Goal: Task Accomplishment & Management: Manage account settings

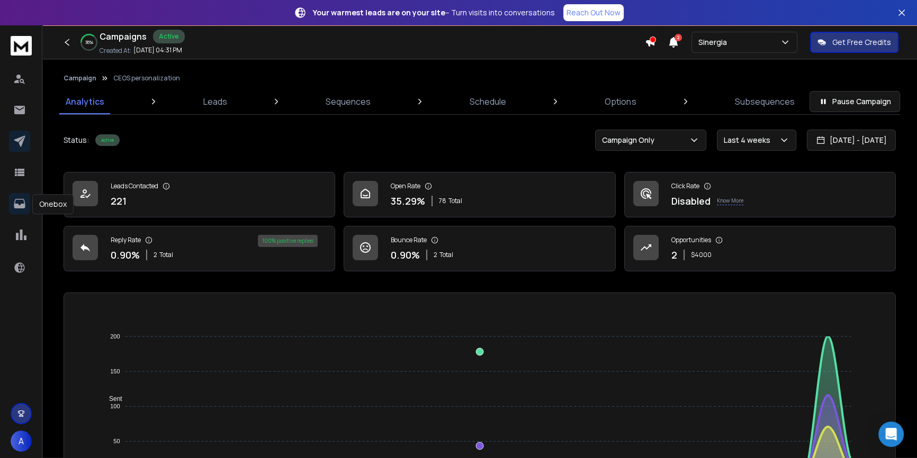
click at [22, 210] on icon at bounding box center [19, 203] width 13 height 13
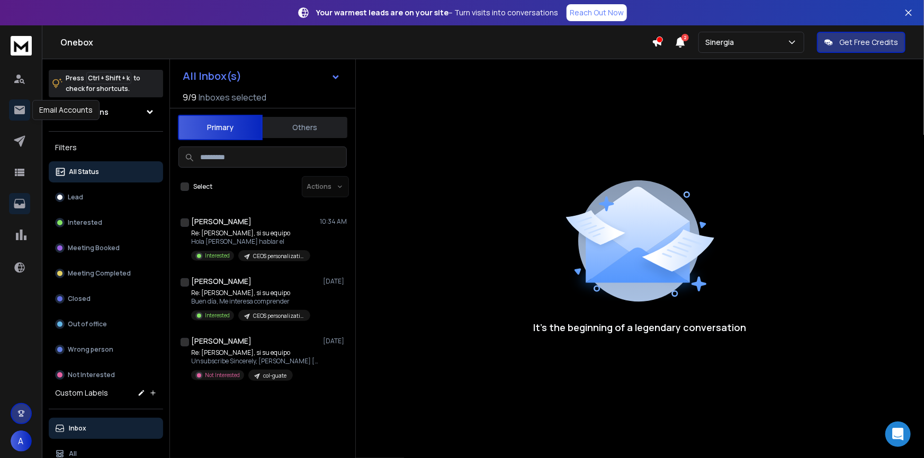
click at [21, 110] on icon at bounding box center [19, 110] width 13 height 13
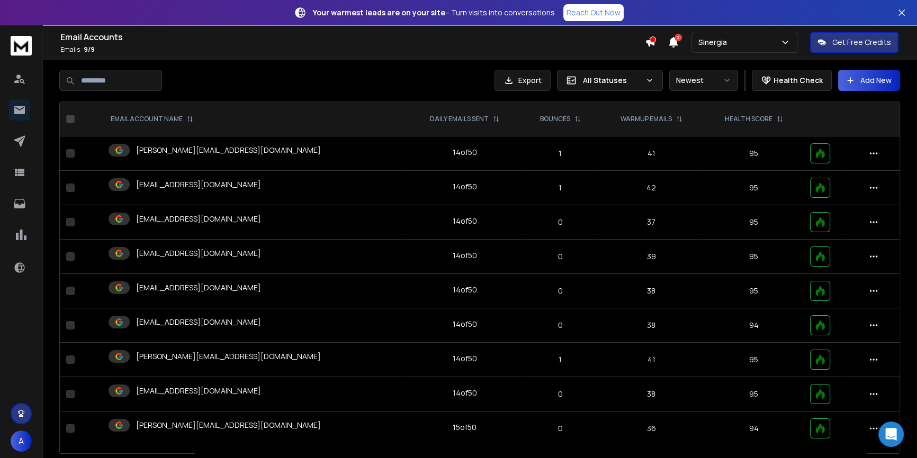
scroll to position [5, 0]
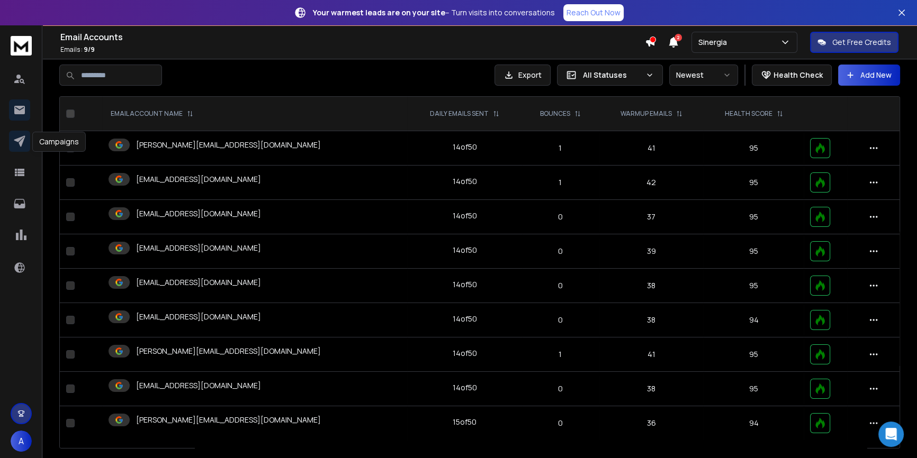
click at [19, 141] on icon at bounding box center [19, 141] width 11 height 11
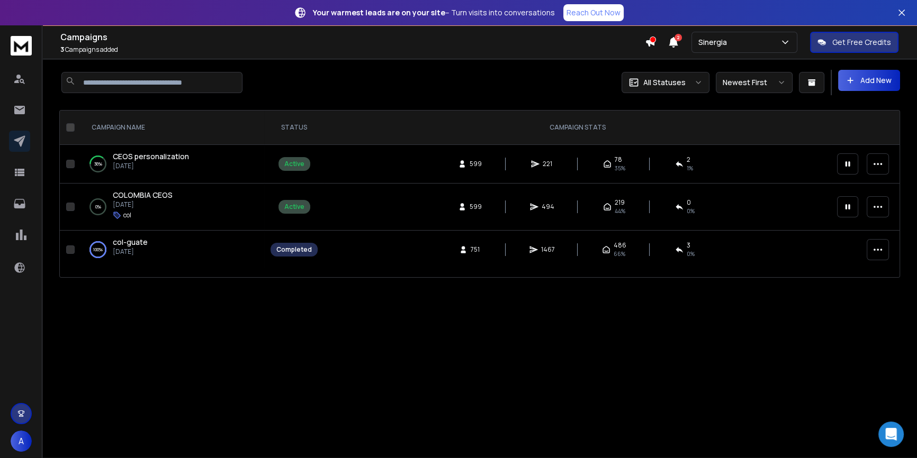
click at [156, 192] on span "COLOMBIA CEOS" at bounding box center [143, 195] width 60 height 10
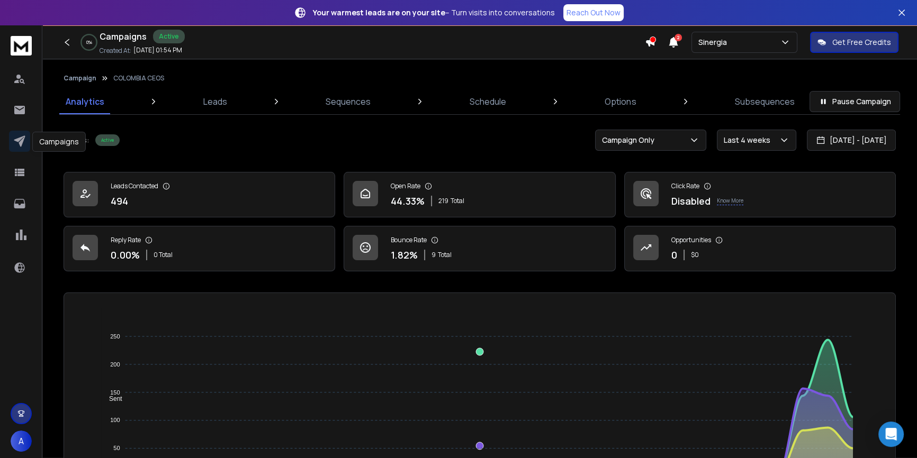
click at [20, 145] on icon at bounding box center [19, 141] width 11 height 11
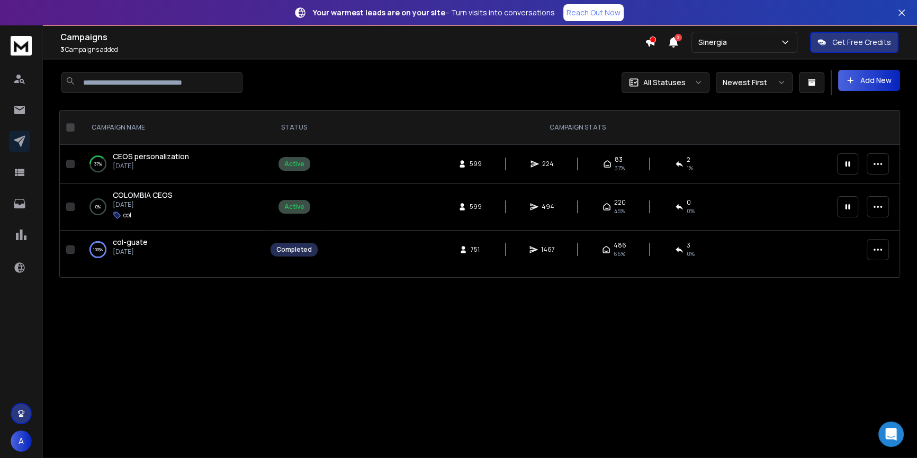
click at [20, 145] on icon at bounding box center [19, 141] width 11 height 11
click at [851, 165] on icon at bounding box center [848, 164] width 10 height 10
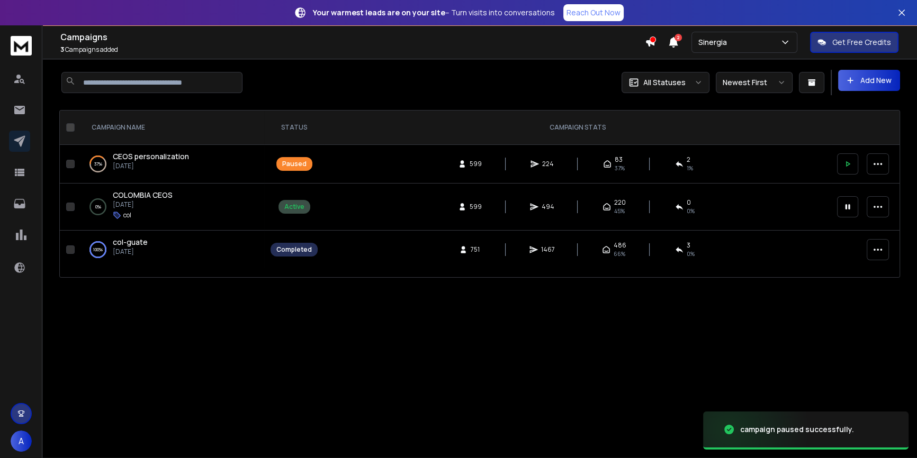
click at [847, 205] on icon at bounding box center [848, 207] width 10 height 10
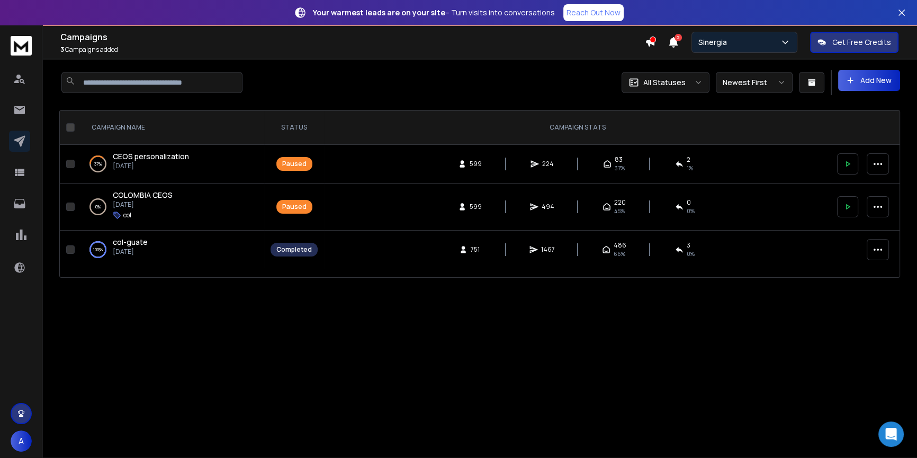
click at [731, 40] on p "Sinergia" at bounding box center [714, 42] width 33 height 11
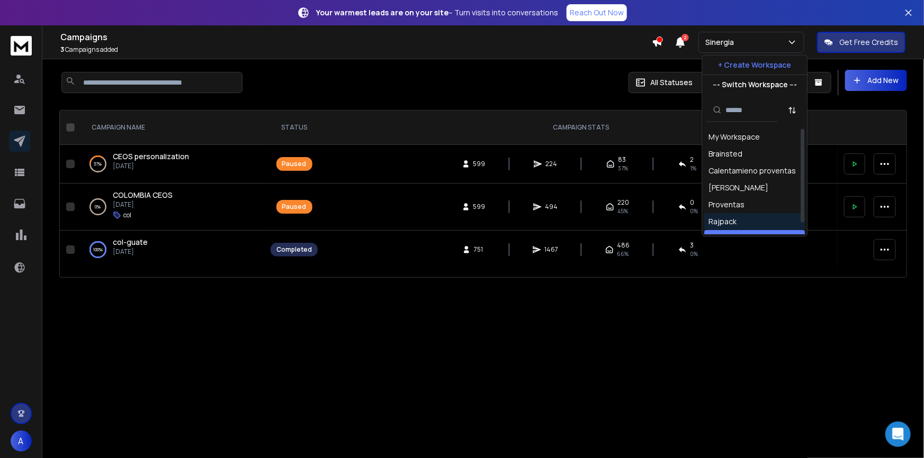
click at [735, 221] on div "Rajpack" at bounding box center [722, 222] width 28 height 11
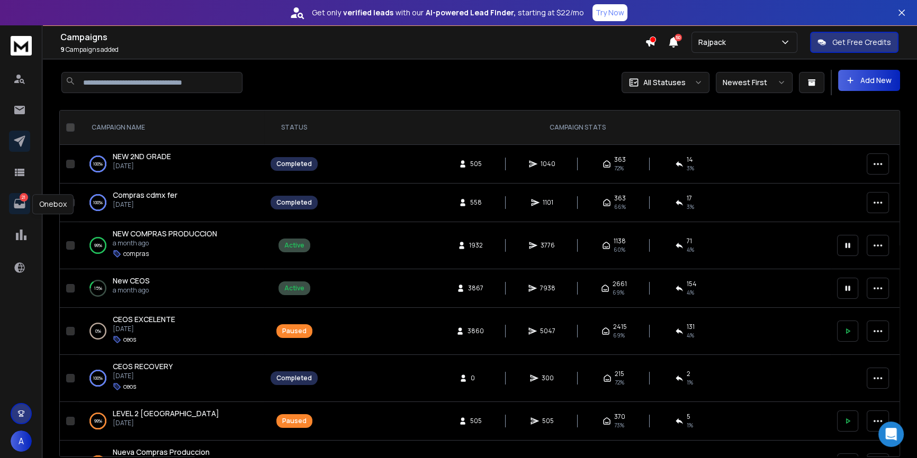
click at [15, 206] on icon at bounding box center [19, 204] width 11 height 10
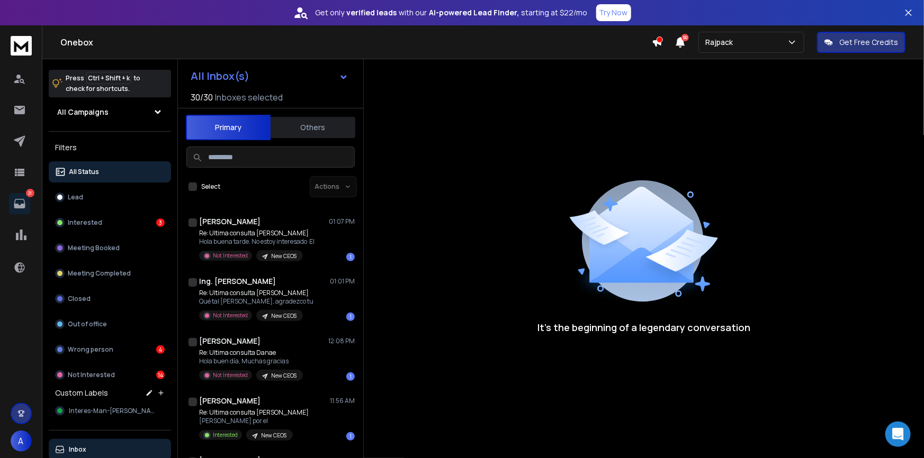
click at [101, 225] on button "Interested 3" at bounding box center [110, 222] width 122 height 21
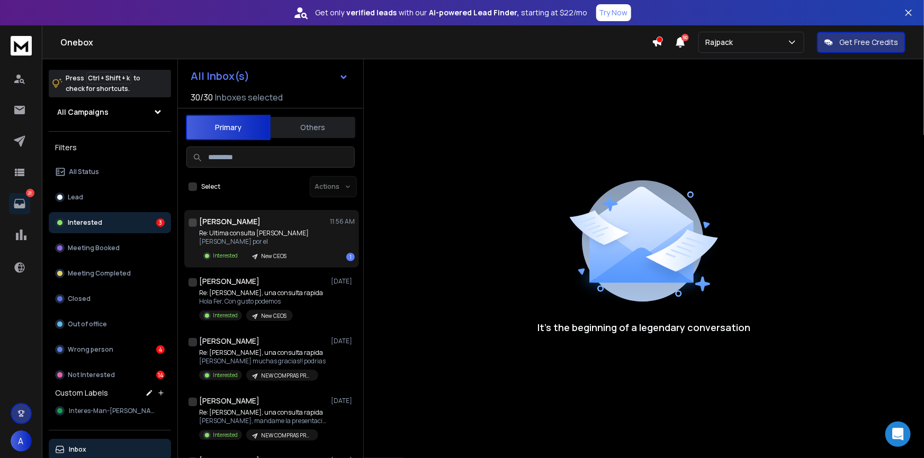
click at [232, 227] on h1 "[PERSON_NAME]" at bounding box center [229, 222] width 61 height 11
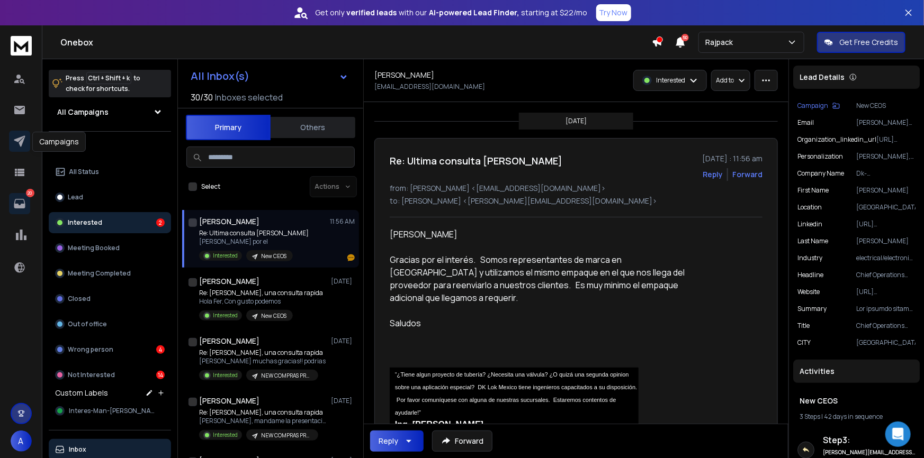
click at [18, 131] on link at bounding box center [19, 141] width 21 height 21
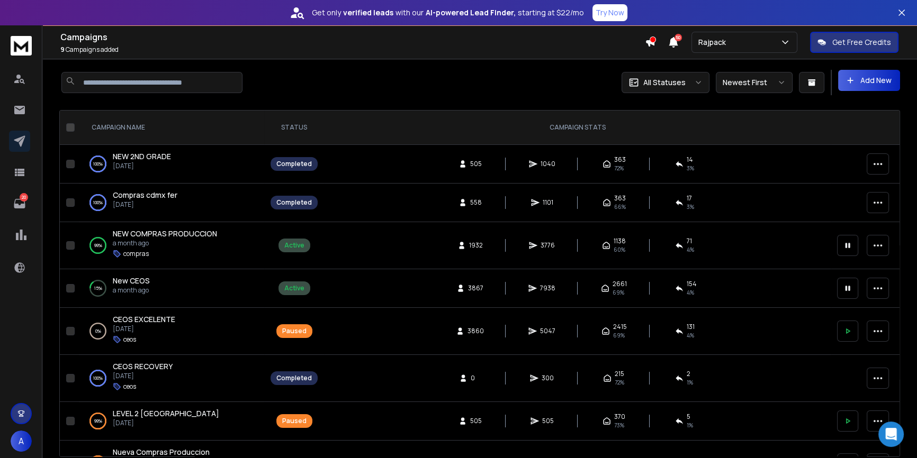
click at [519, 72] on div "Campaigns 9 Campaigns Added All Statuses Newest First Add New" at bounding box center [690, 82] width 420 height 25
click at [837, 292] on button at bounding box center [847, 288] width 21 height 21
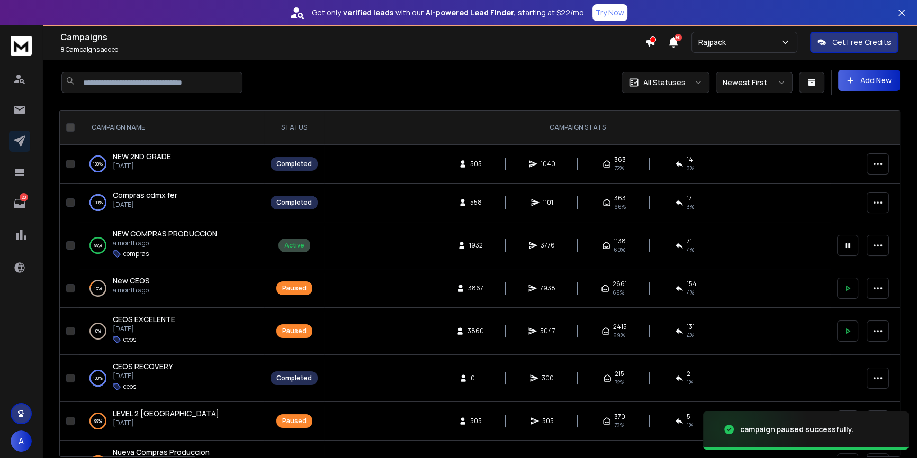
click at [843, 248] on icon at bounding box center [848, 246] width 10 height 10
